Goal: Task Accomplishment & Management: Manage account settings

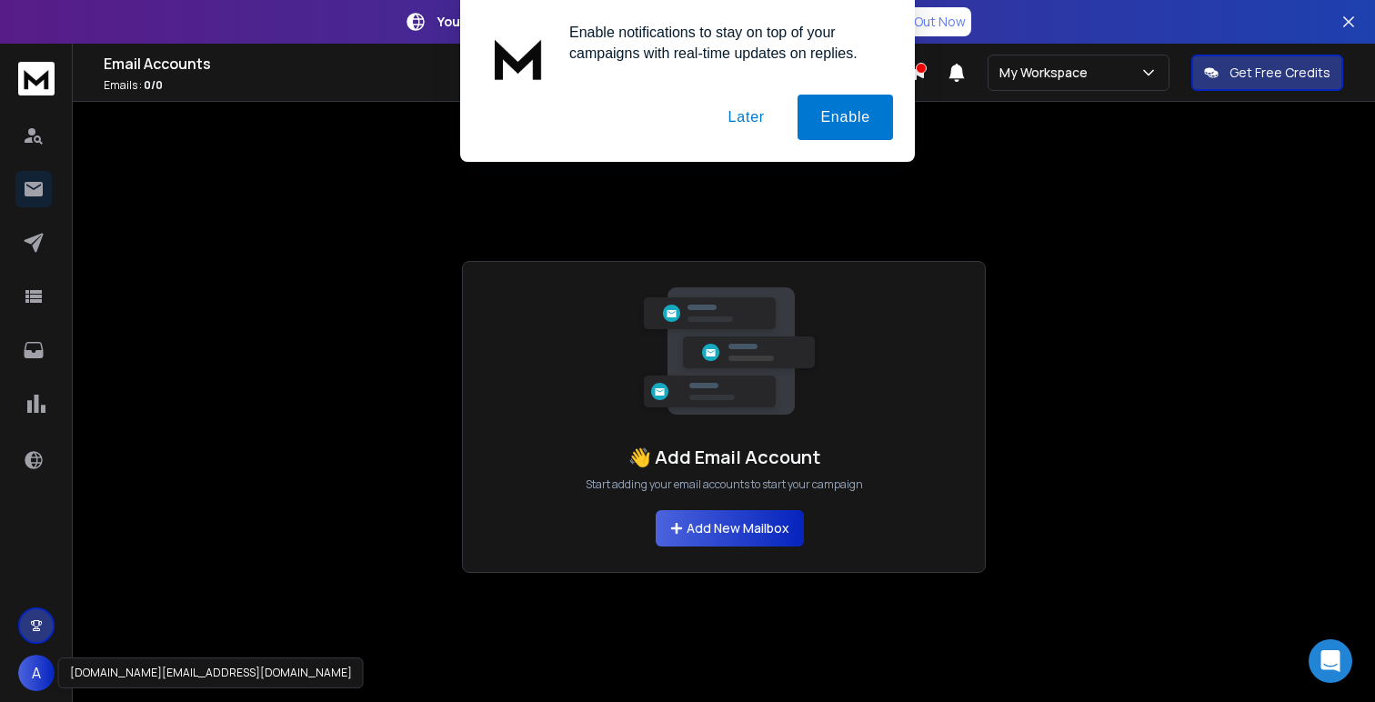
click at [33, 669] on span "A" at bounding box center [36, 673] width 36 height 36
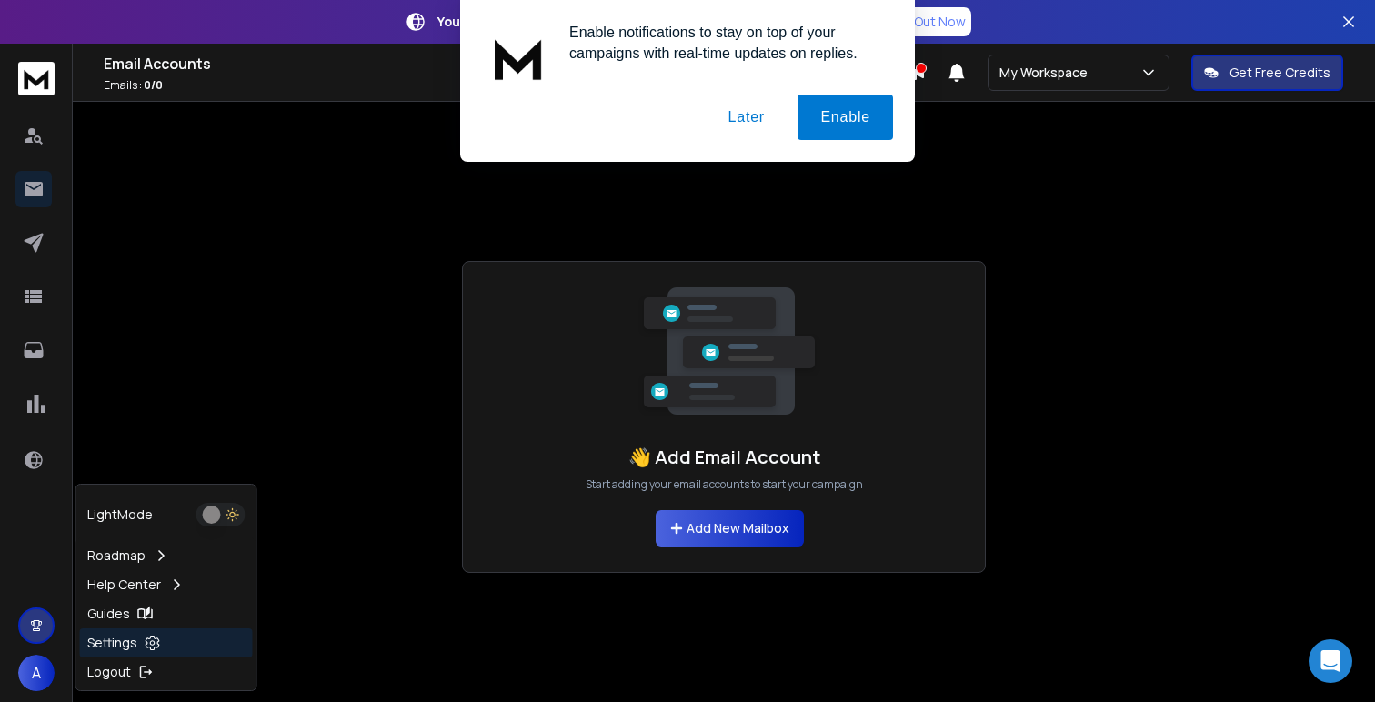
click at [116, 644] on p "Settings" at bounding box center [112, 643] width 50 height 18
